Goal: Task Accomplishment & Management: Manage account settings

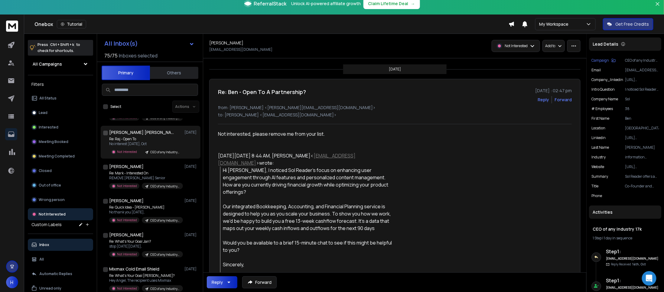
scroll to position [59, 0]
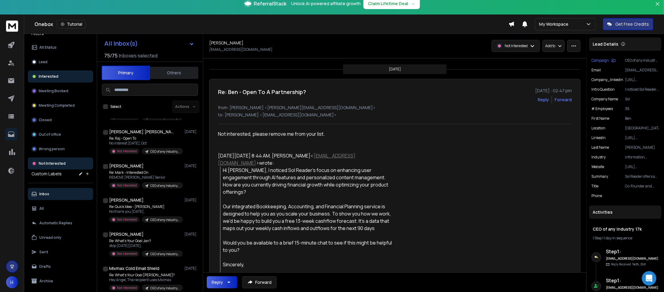
click at [54, 74] on p "Interested" at bounding box center [49, 76] width 20 height 5
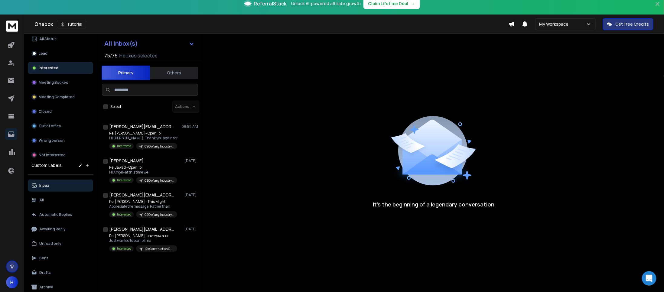
scroll to position [0, 0]
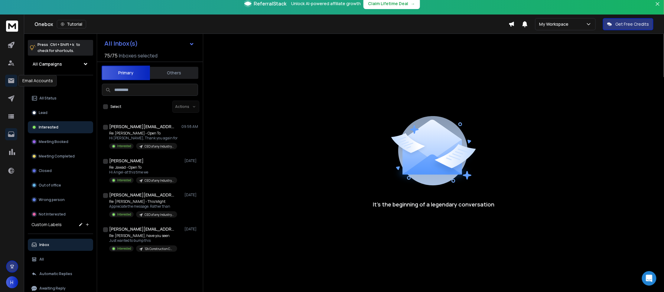
click at [12, 80] on icon at bounding box center [11, 80] width 6 height 5
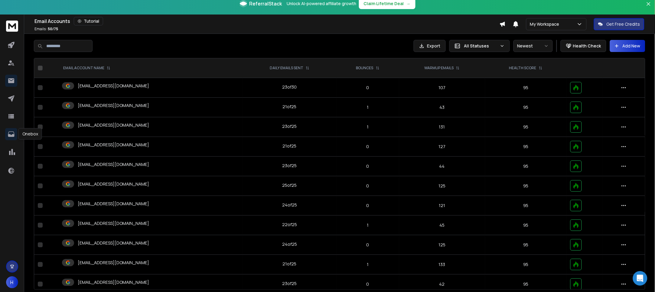
click at [12, 136] on icon at bounding box center [11, 134] width 6 height 5
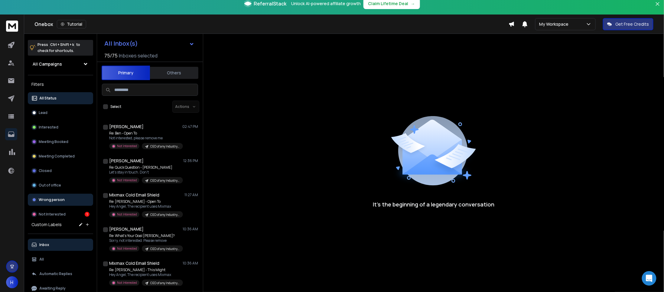
click at [75, 194] on button "Wrong person" at bounding box center [60, 200] width 65 height 12
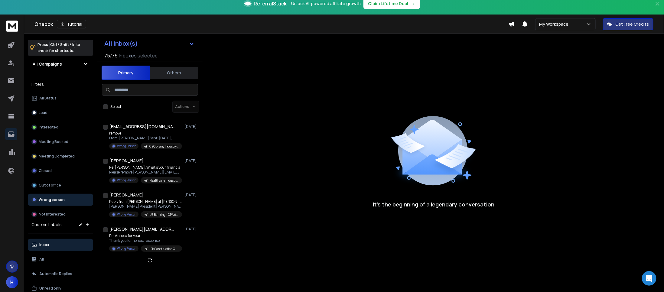
click at [68, 181] on div "All Status Lead Interested Meeting Booked Meeting Completed Closed Out of offic…" at bounding box center [60, 156] width 65 height 128
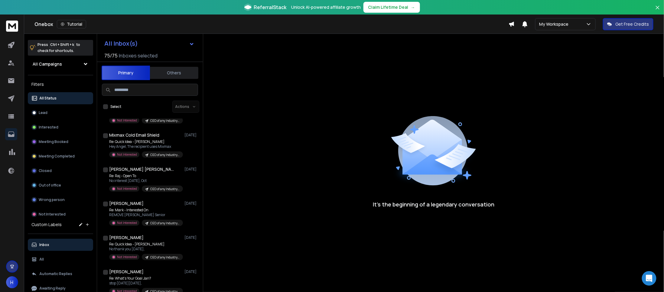
scroll to position [303, 0]
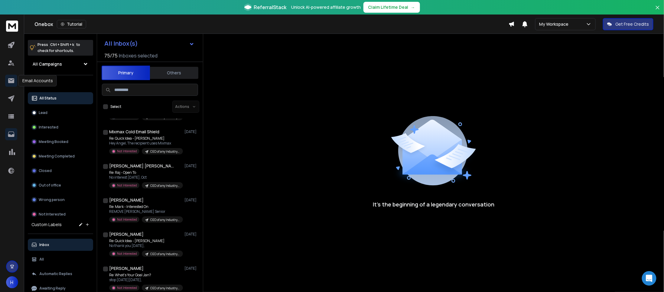
click at [11, 80] on icon at bounding box center [11, 80] width 7 height 7
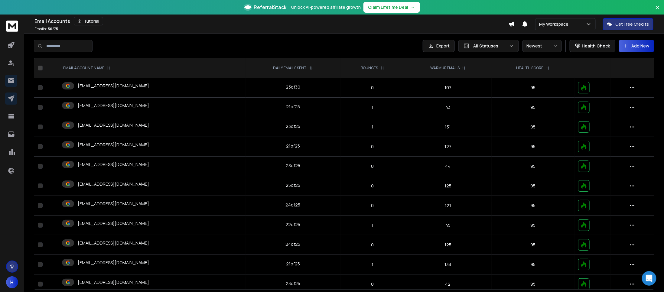
click at [12, 99] on icon at bounding box center [11, 99] width 6 height 6
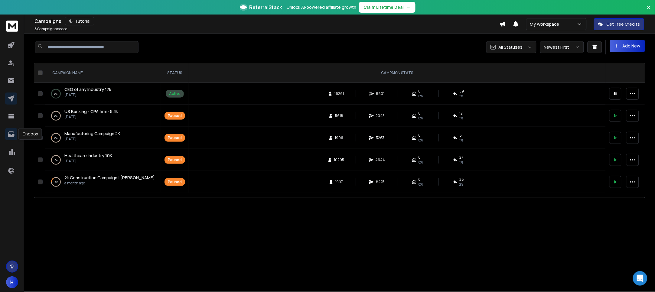
click at [9, 134] on icon at bounding box center [11, 134] width 7 height 7
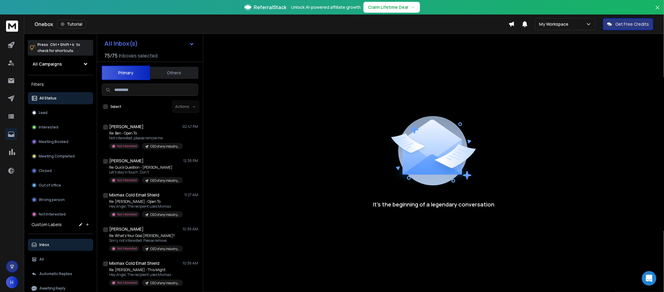
click at [162, 65] on div "All Inbox(s) 75 / 75 Inboxes selected Primary Others Select Actions Ben Chelf 0…" at bounding box center [150, 180] width 106 height 292
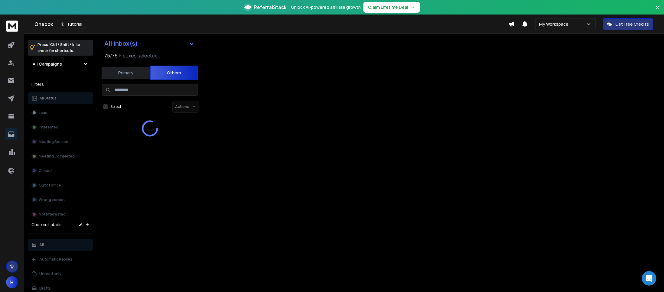
click at [172, 73] on button "Others" at bounding box center [174, 73] width 48 height 15
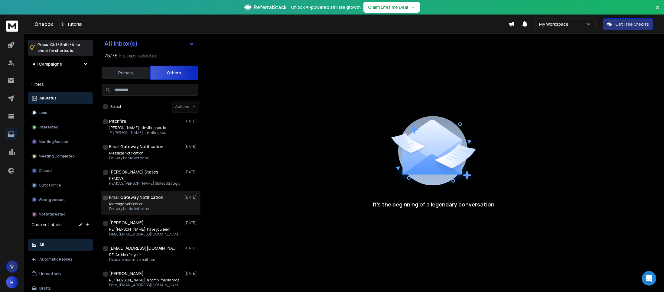
scroll to position [51, 0]
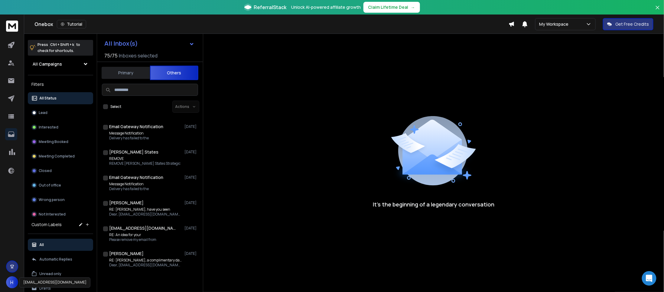
click at [8, 287] on span "H" at bounding box center [12, 282] width 12 height 12
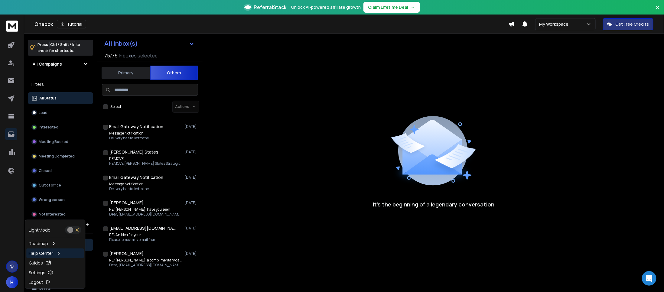
click at [315, 163] on div "It’s the beginning of a legendary conversation" at bounding box center [433, 158] width 461 height 248
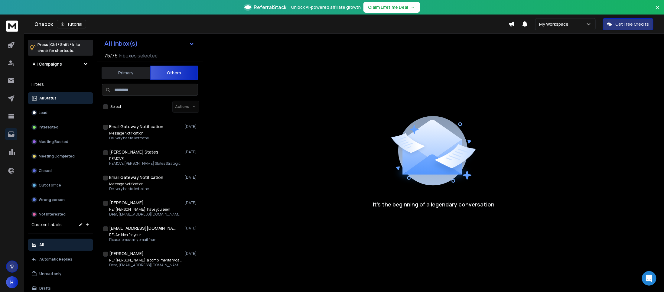
click at [132, 75] on button "Primary" at bounding box center [126, 72] width 48 height 13
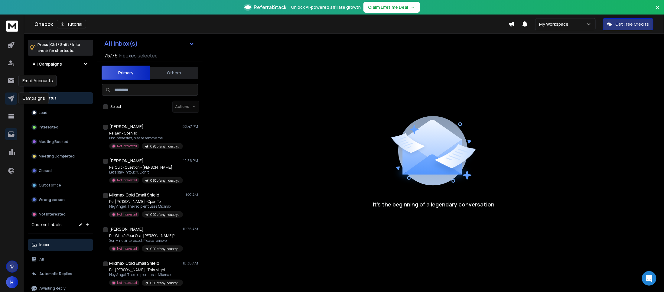
click at [16, 94] on link at bounding box center [11, 99] width 12 height 12
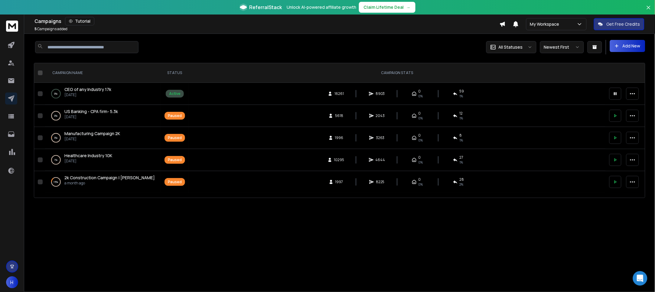
click at [97, 86] on td "0 % CEO of any Industry 17k 13 days ago" at bounding box center [103, 94] width 116 height 22
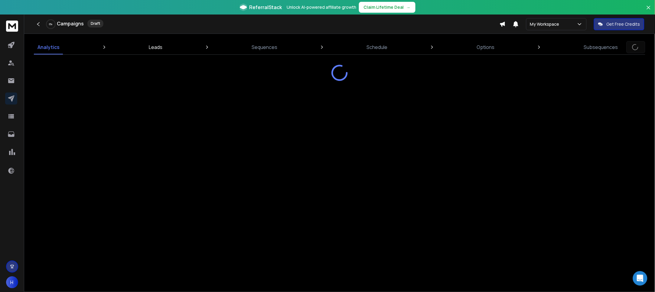
click at [165, 44] on link "Leads" at bounding box center [155, 47] width 21 height 15
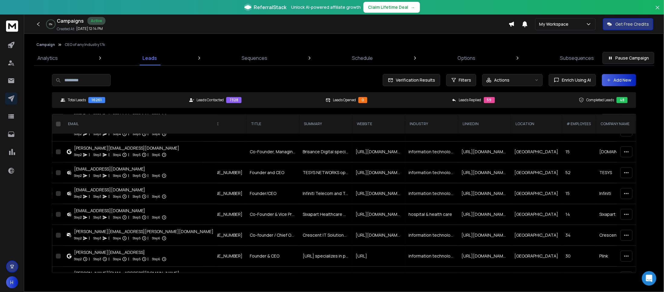
scroll to position [2038, 270]
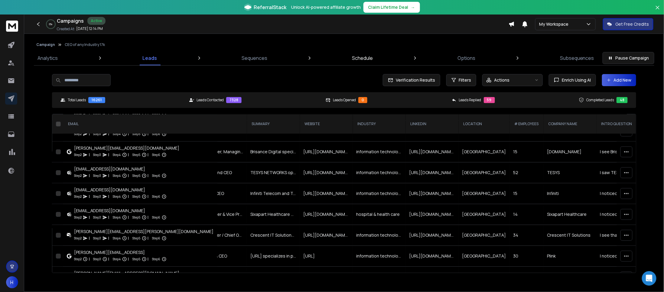
click at [374, 61] on link "Schedule" at bounding box center [362, 58] width 28 height 15
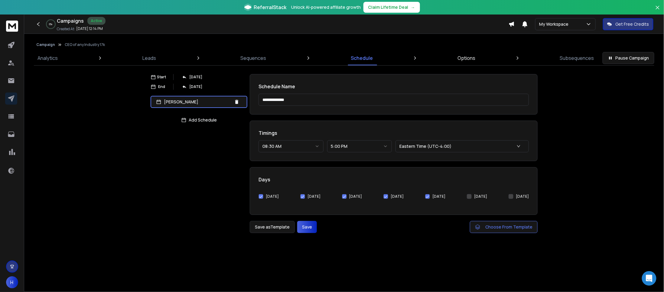
click at [465, 59] on p "Options" at bounding box center [467, 57] width 18 height 7
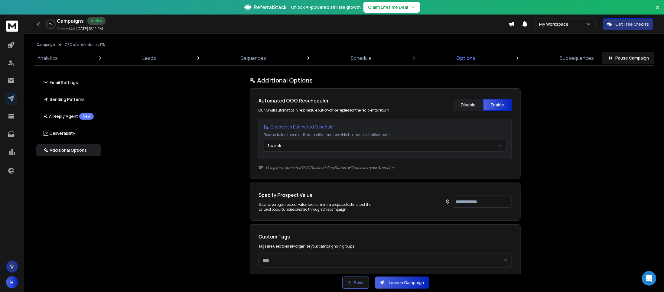
scroll to position [1210, 0]
